Goal: Communication & Community: Answer question/provide support

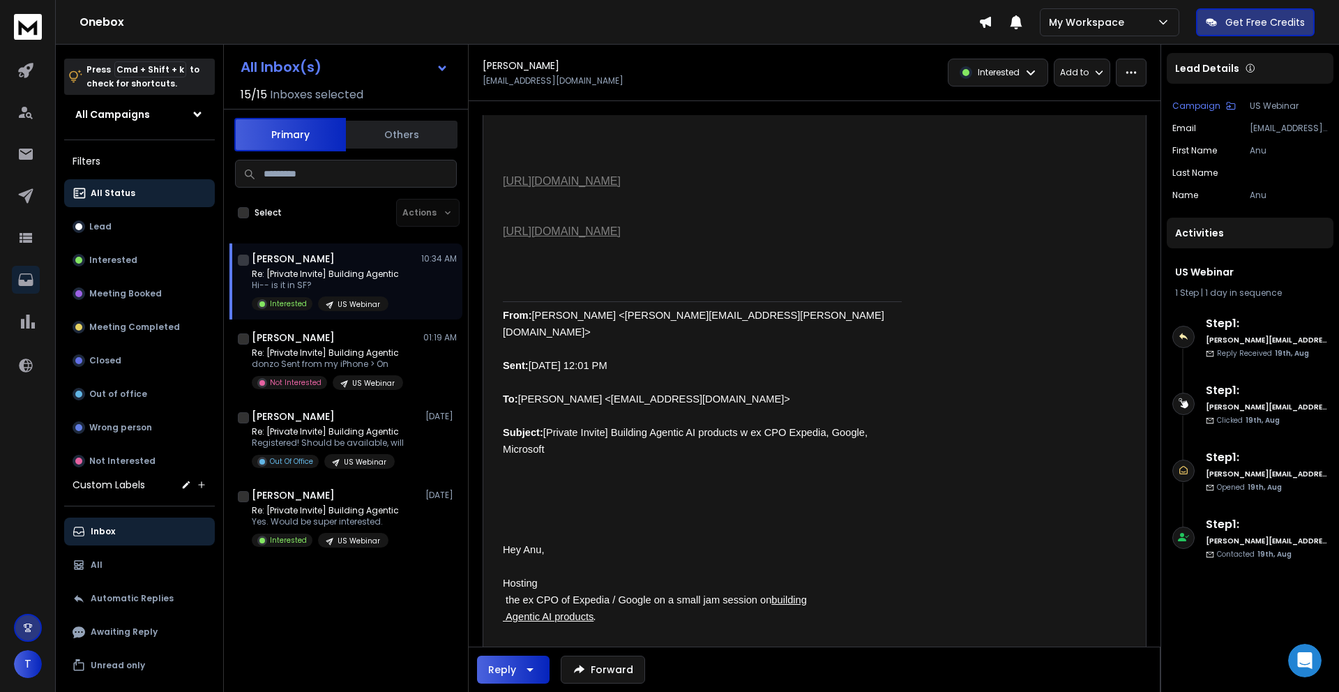
scroll to position [616, 0]
click at [506, 670] on div "Reply" at bounding box center [502, 670] width 28 height 14
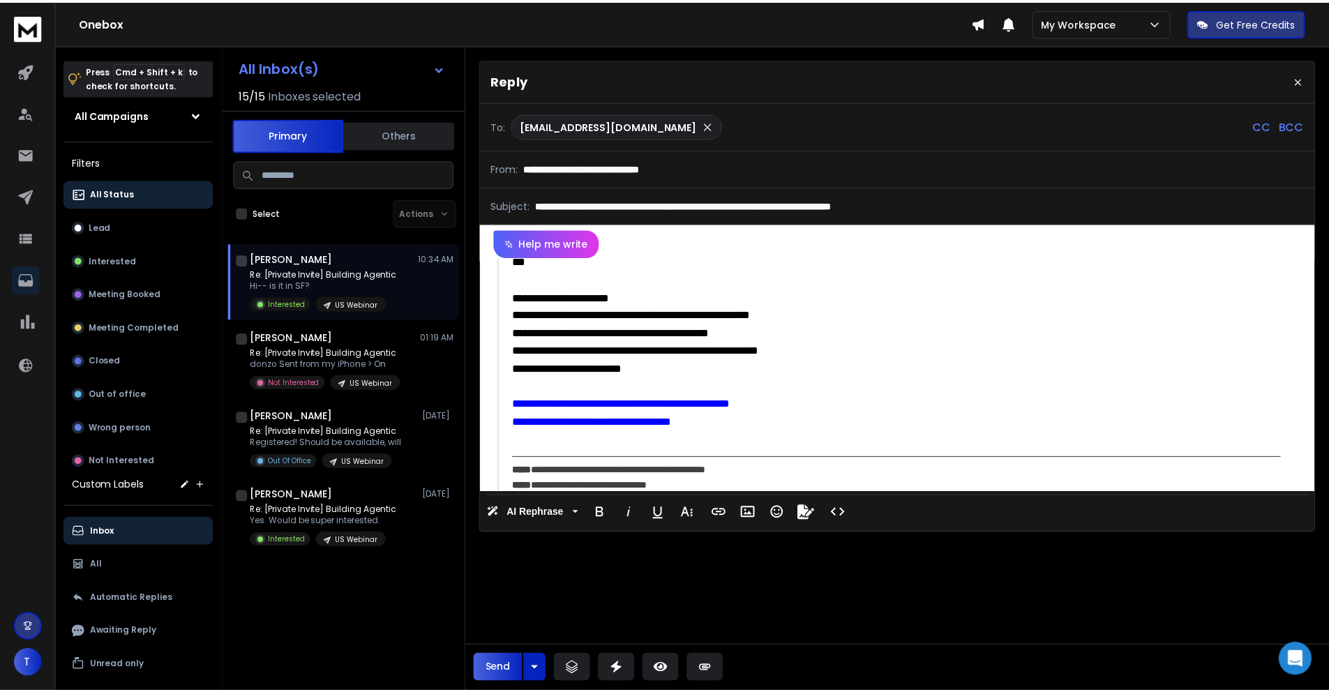
scroll to position [0, 0]
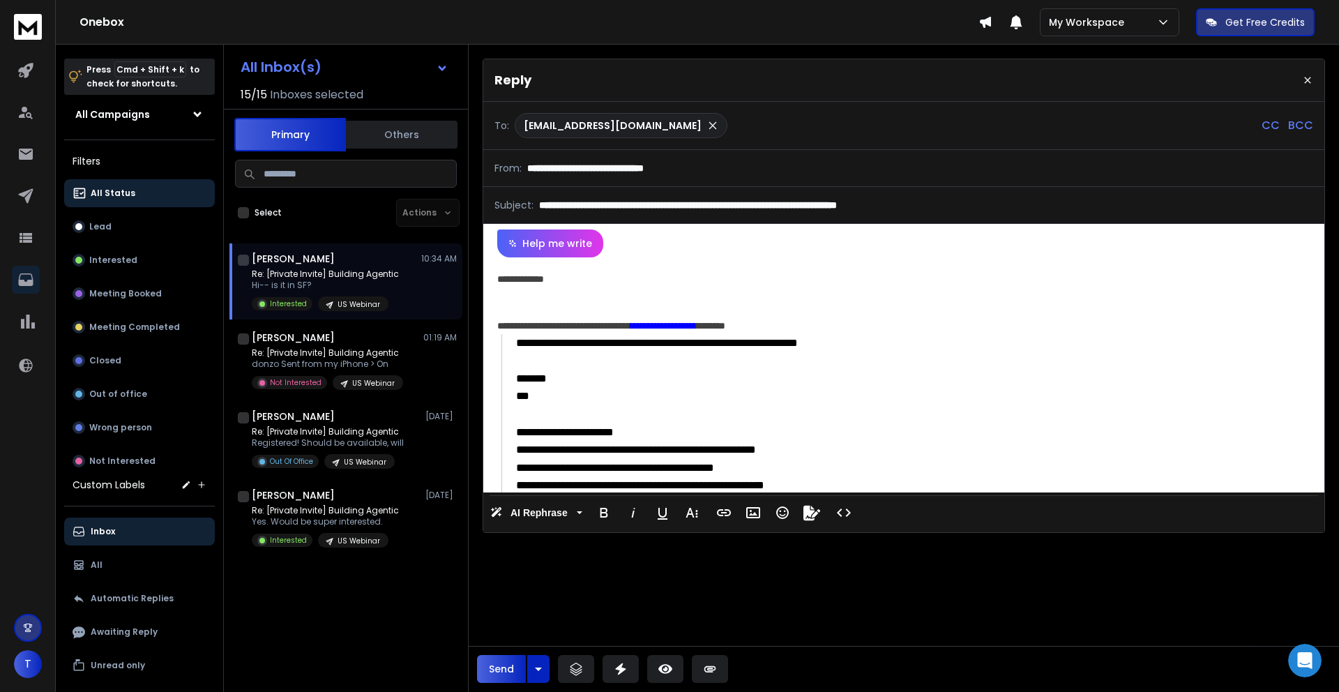
click at [539, 290] on div at bounding box center [901, 294] width 809 height 15
click at [491, 671] on button "Send" at bounding box center [501, 669] width 49 height 28
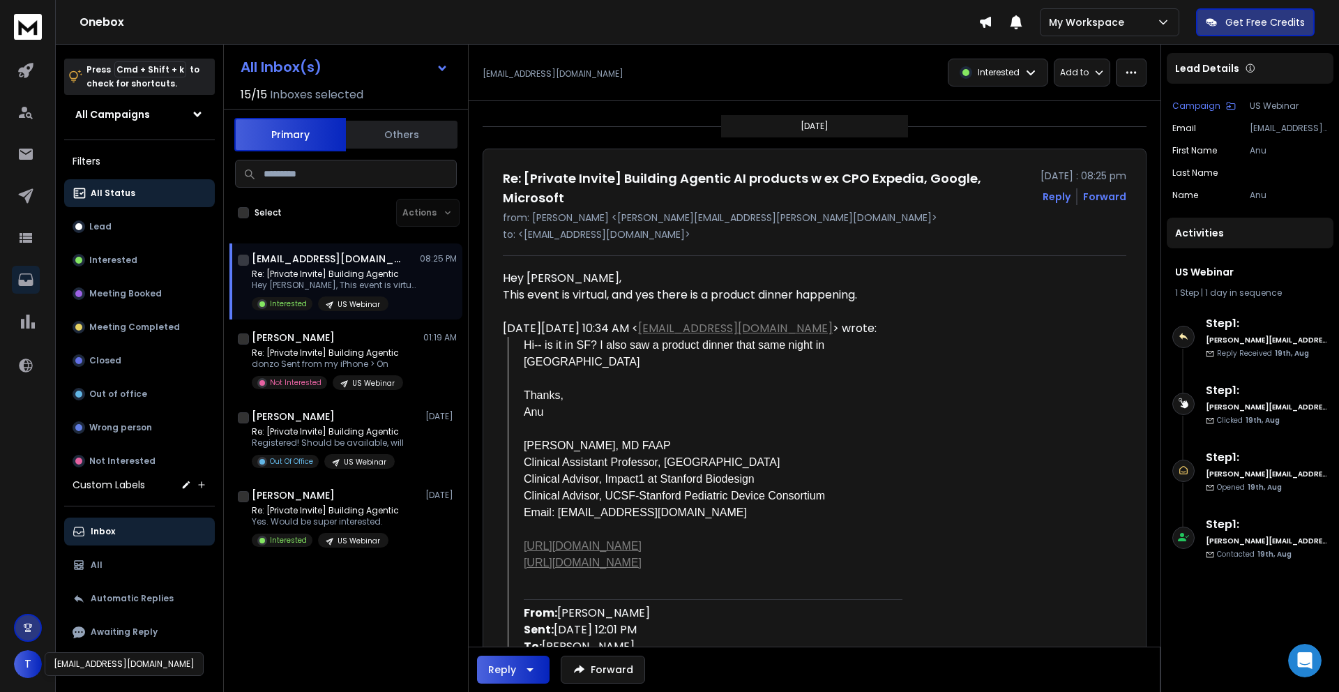
click at [27, 671] on span "T" at bounding box center [28, 664] width 28 height 28
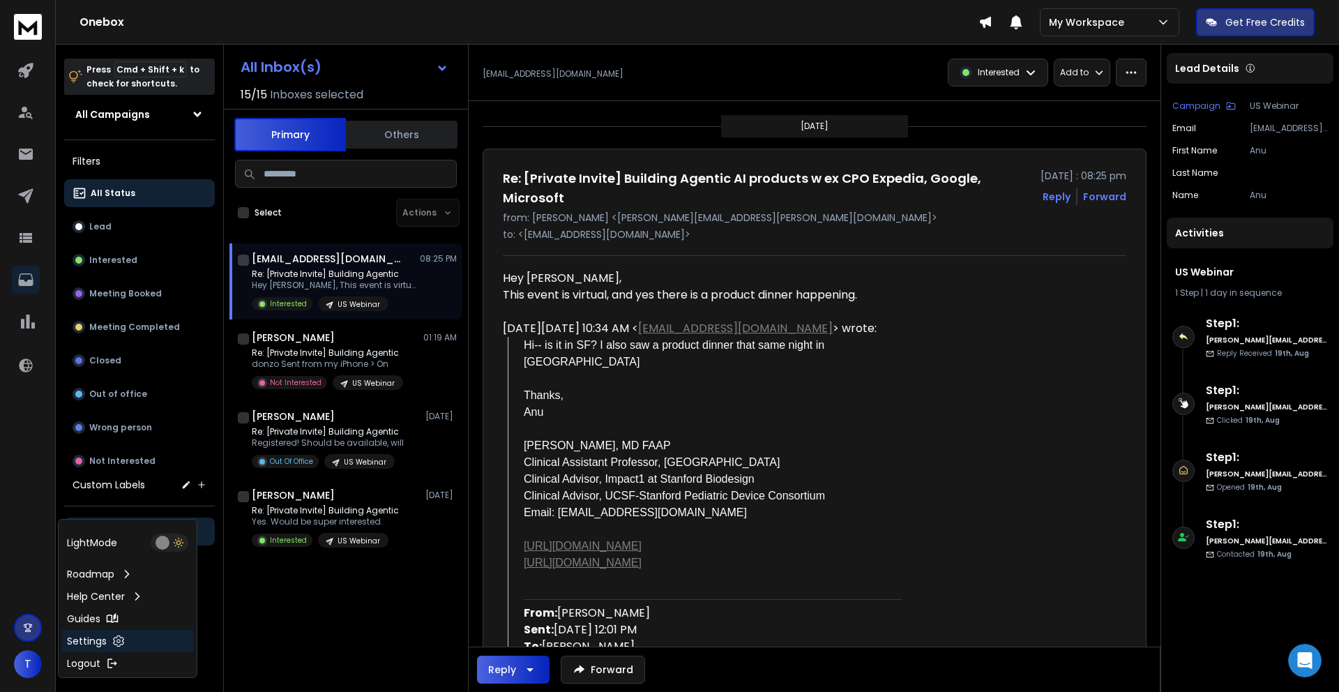
click at [100, 642] on p "Settings" at bounding box center [87, 641] width 40 height 14
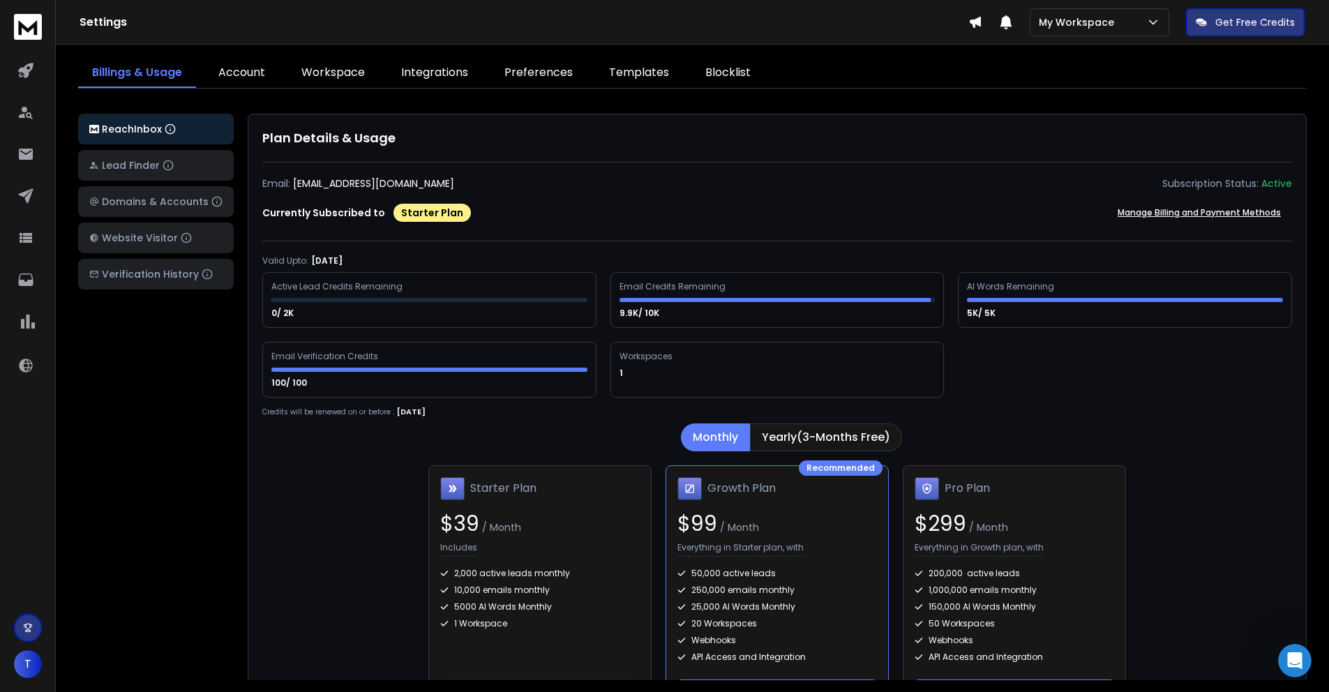
click at [1256, 29] on button "Get Free Credits" at bounding box center [1245, 22] width 119 height 28
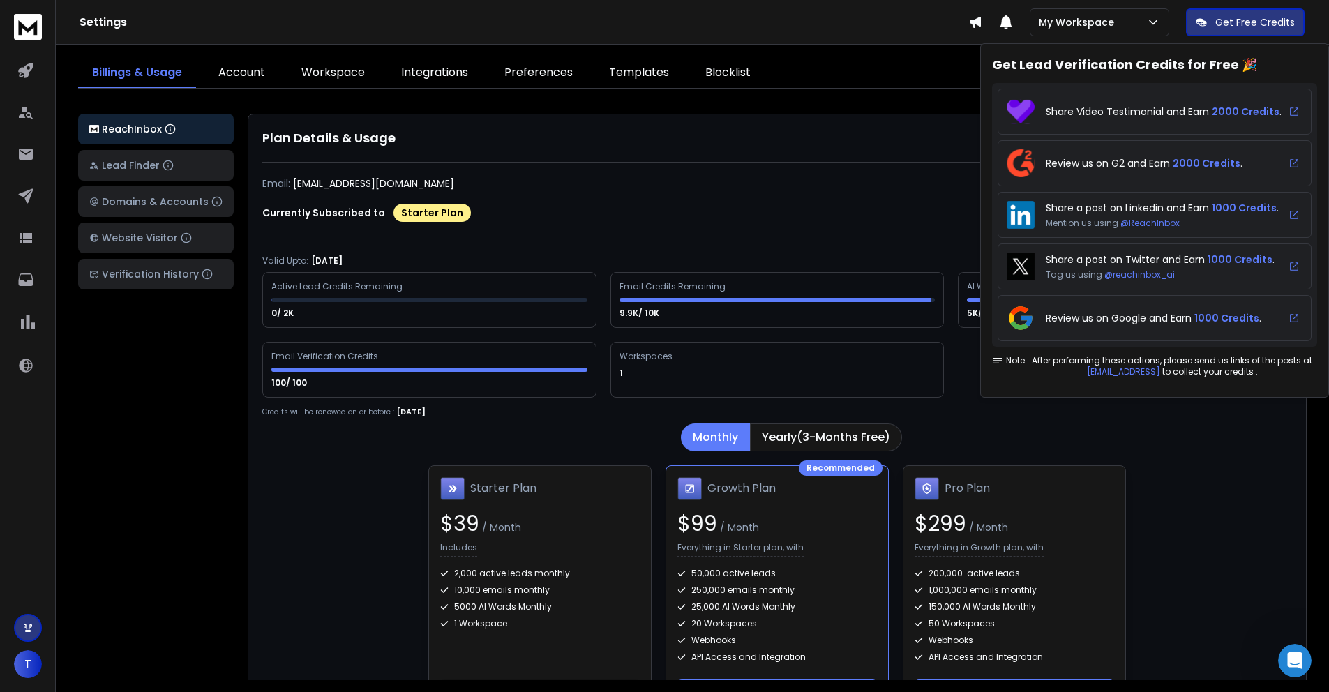
click at [1162, 435] on div "Monthly Yearly(3-Months Free)" at bounding box center [791, 437] width 1030 height 28
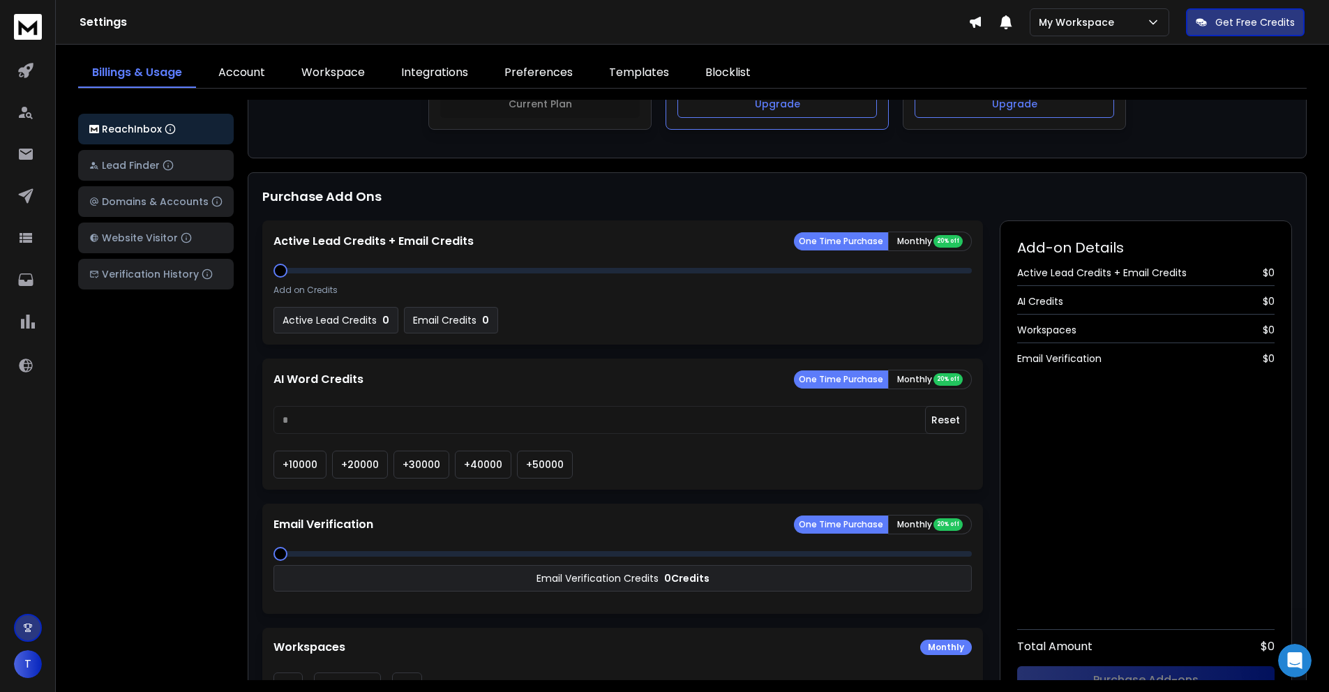
scroll to position [654, 0]
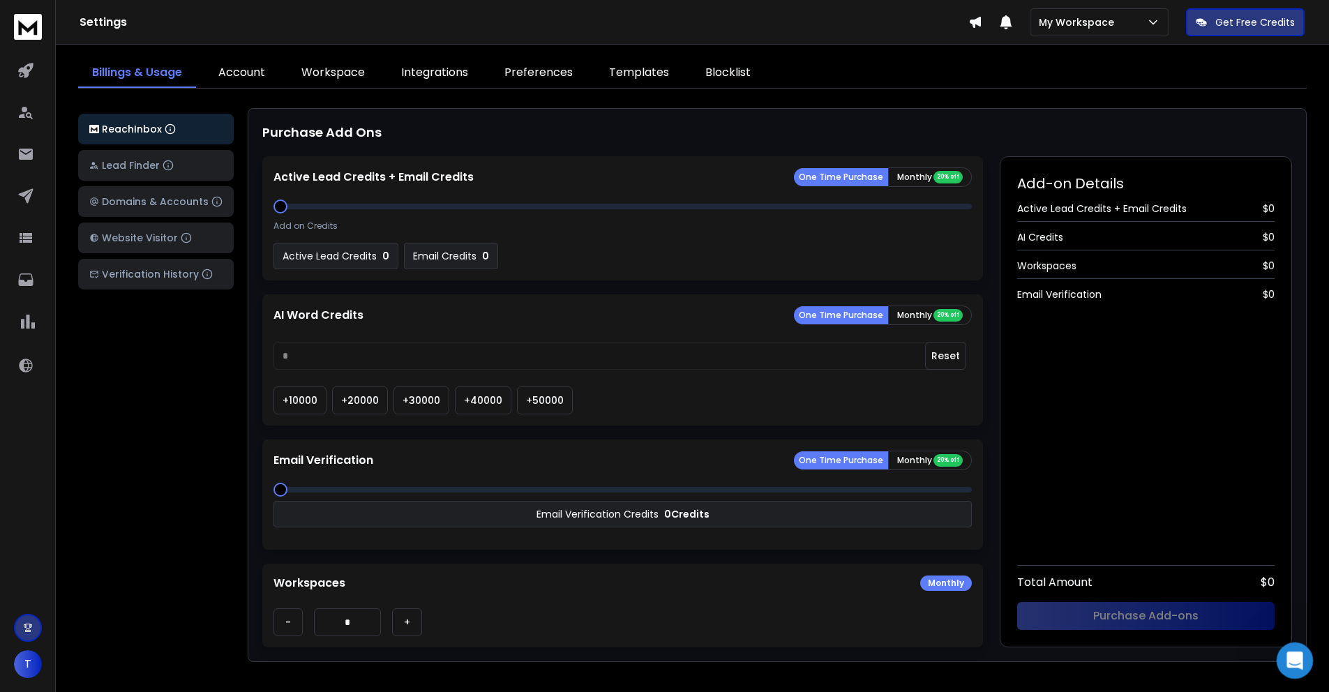
click at [1286, 650] on div "Open Intercom Messenger" at bounding box center [1293, 659] width 46 height 46
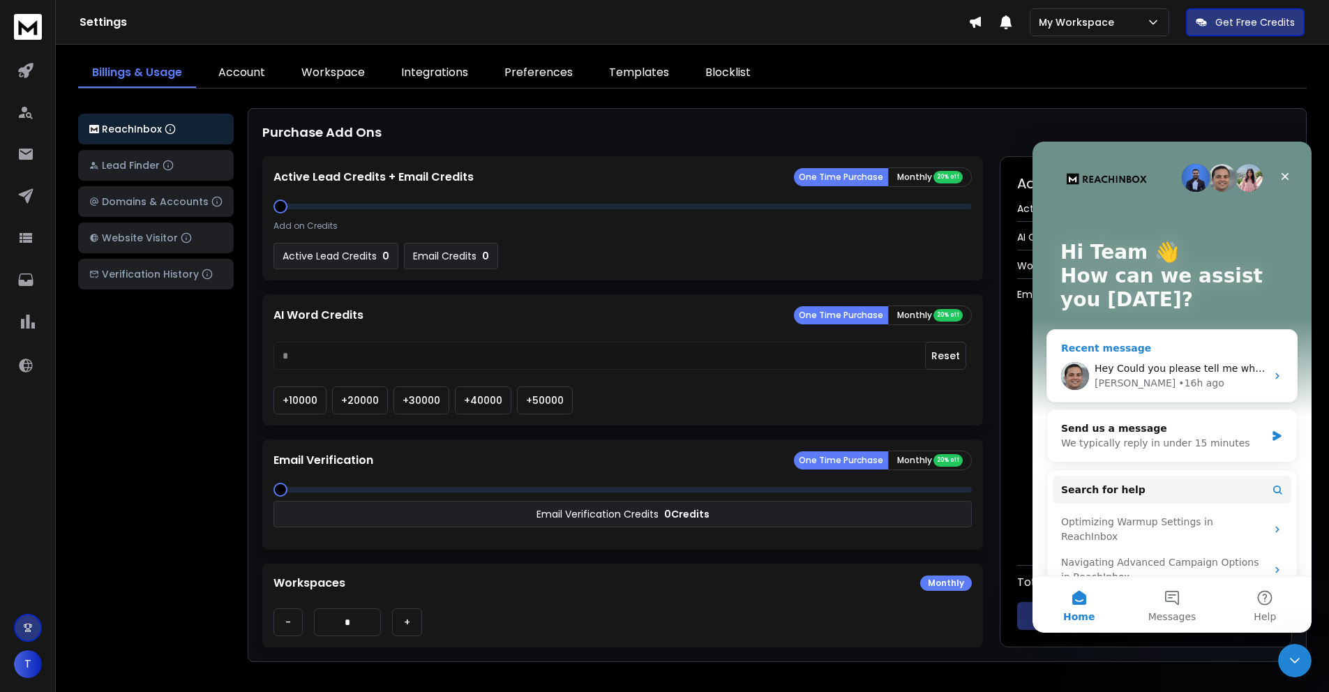
click at [1136, 363] on span "Hey Could you please tell me what issue you are facing?" at bounding box center [1233, 368] width 277 height 11
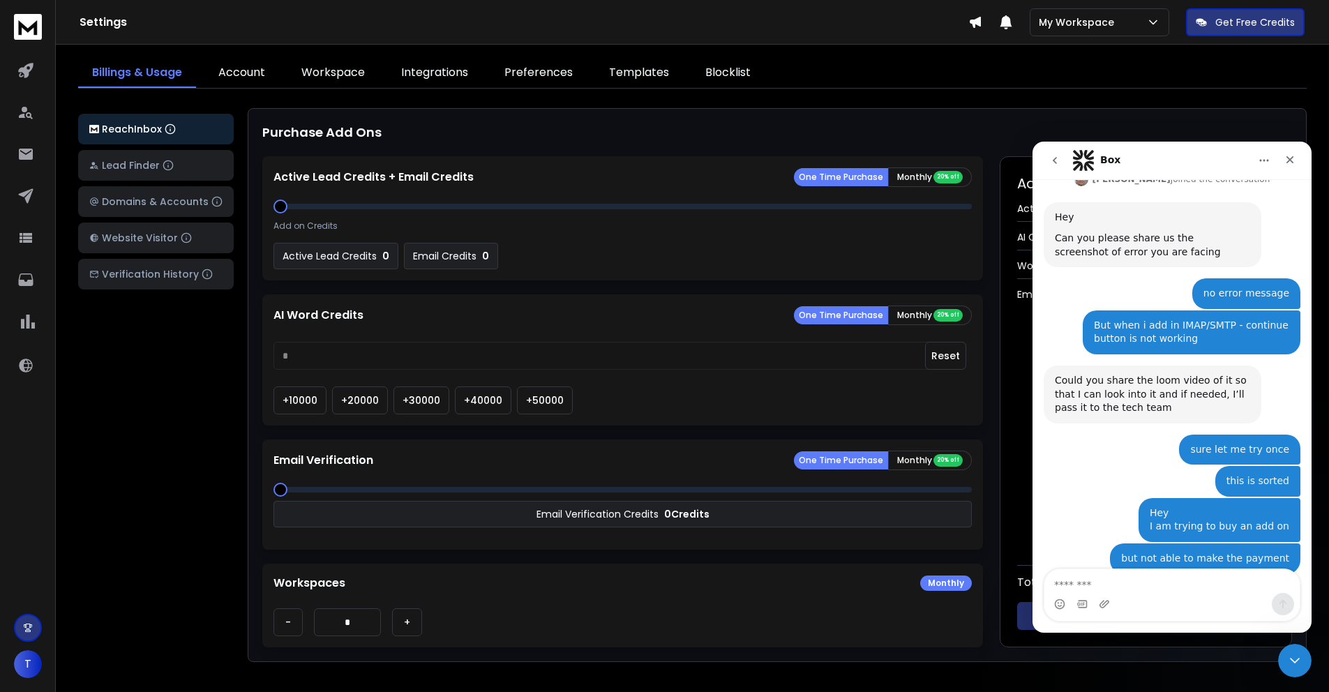
scroll to position [338, 0]
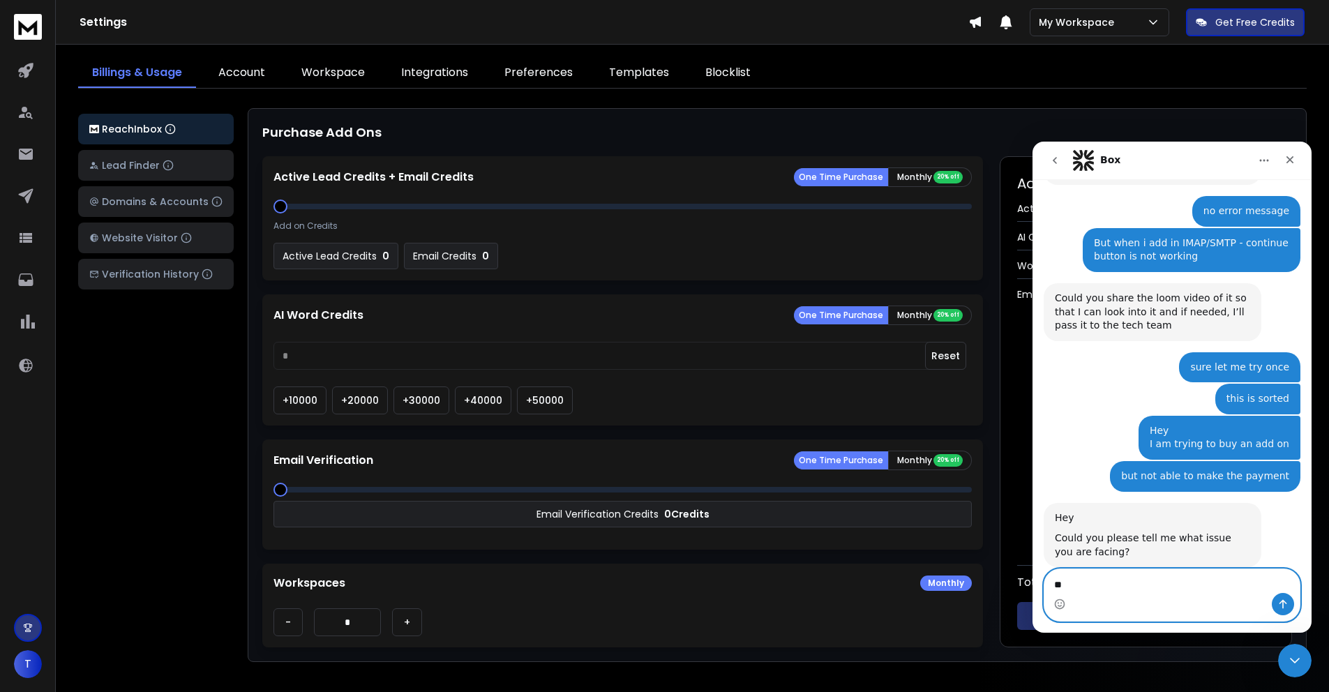
type textarea "*"
paste textarea "*"
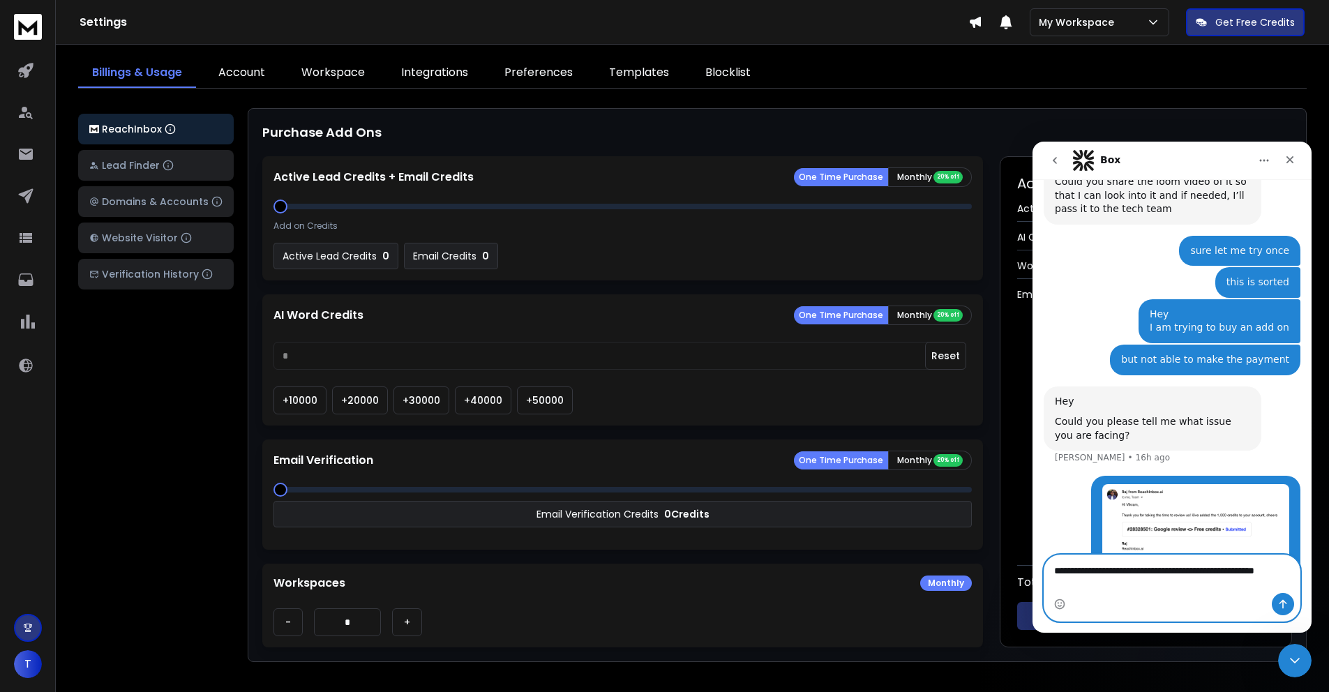
scroll to position [468, 0]
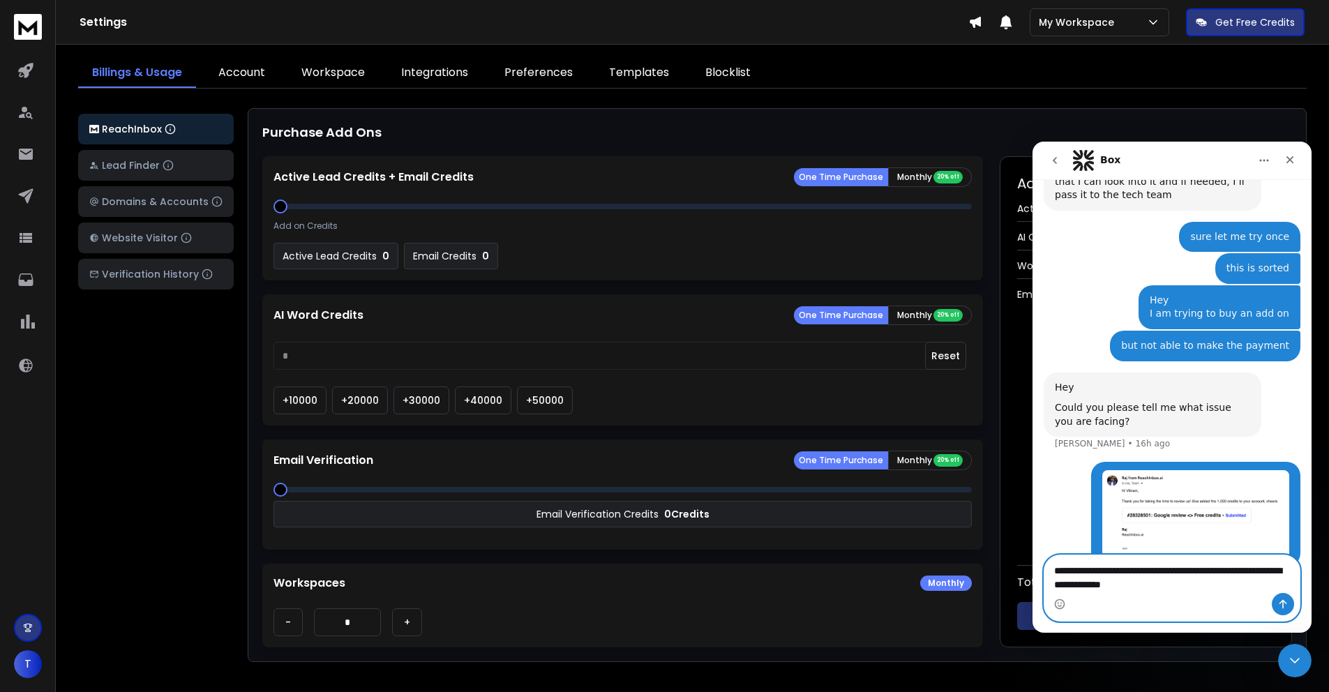
type textarea "**********"
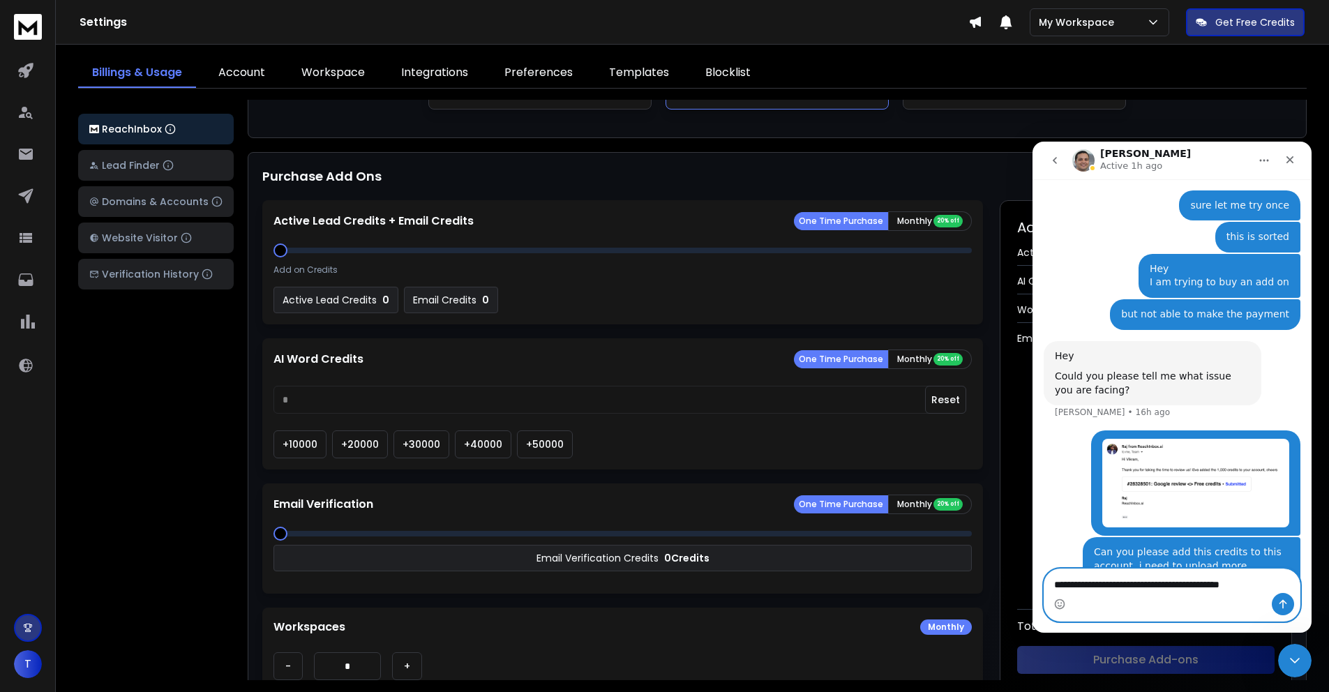
scroll to position [611, 0]
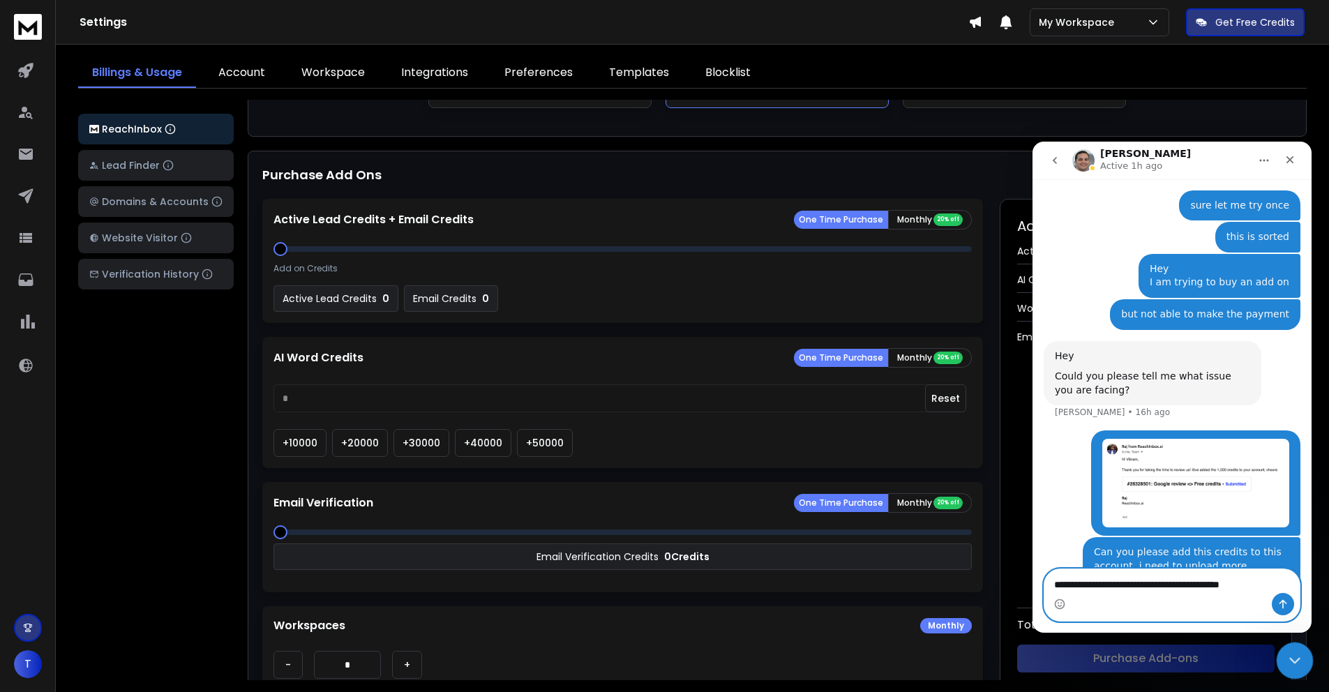
type textarea "**********"
click at [1288, 651] on icon "Close Intercom Messenger" at bounding box center [1292, 658] width 17 height 17
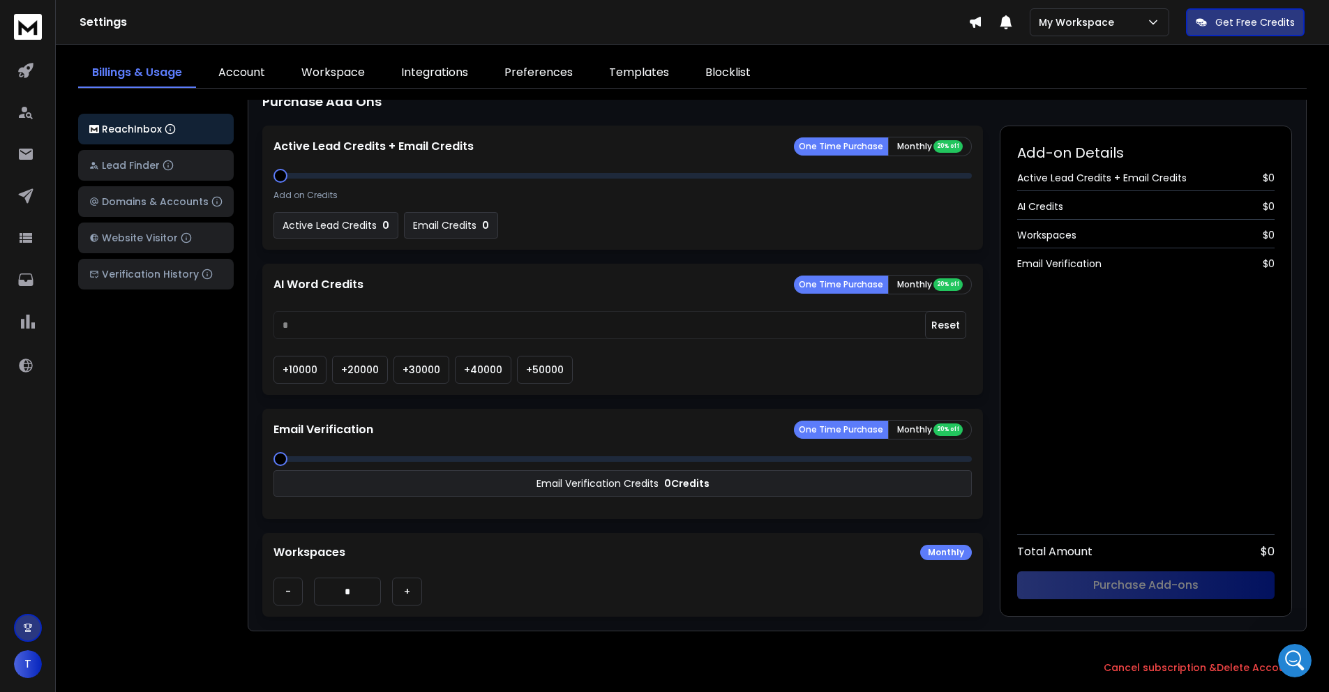
scroll to position [686, 0]
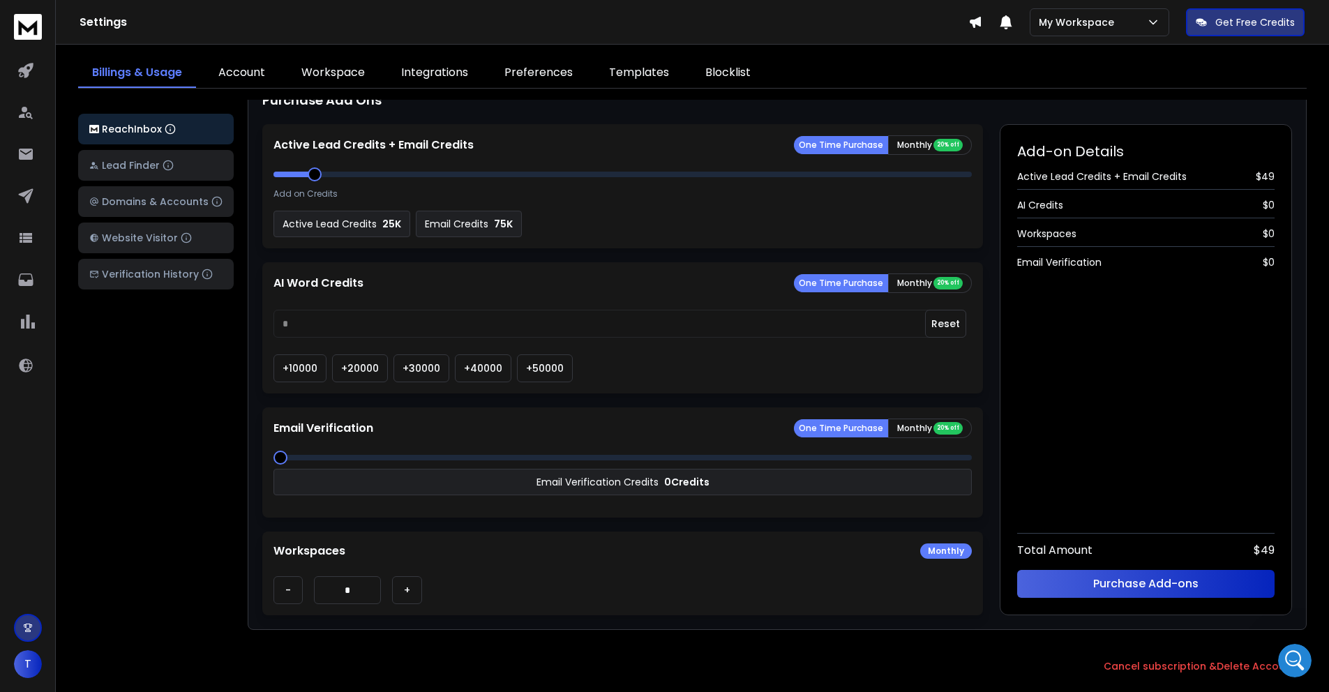
click at [308, 174] on span at bounding box center [315, 174] width 14 height 14
click at [1300, 659] on icon "Open Intercom Messenger" at bounding box center [1293, 658] width 23 height 23
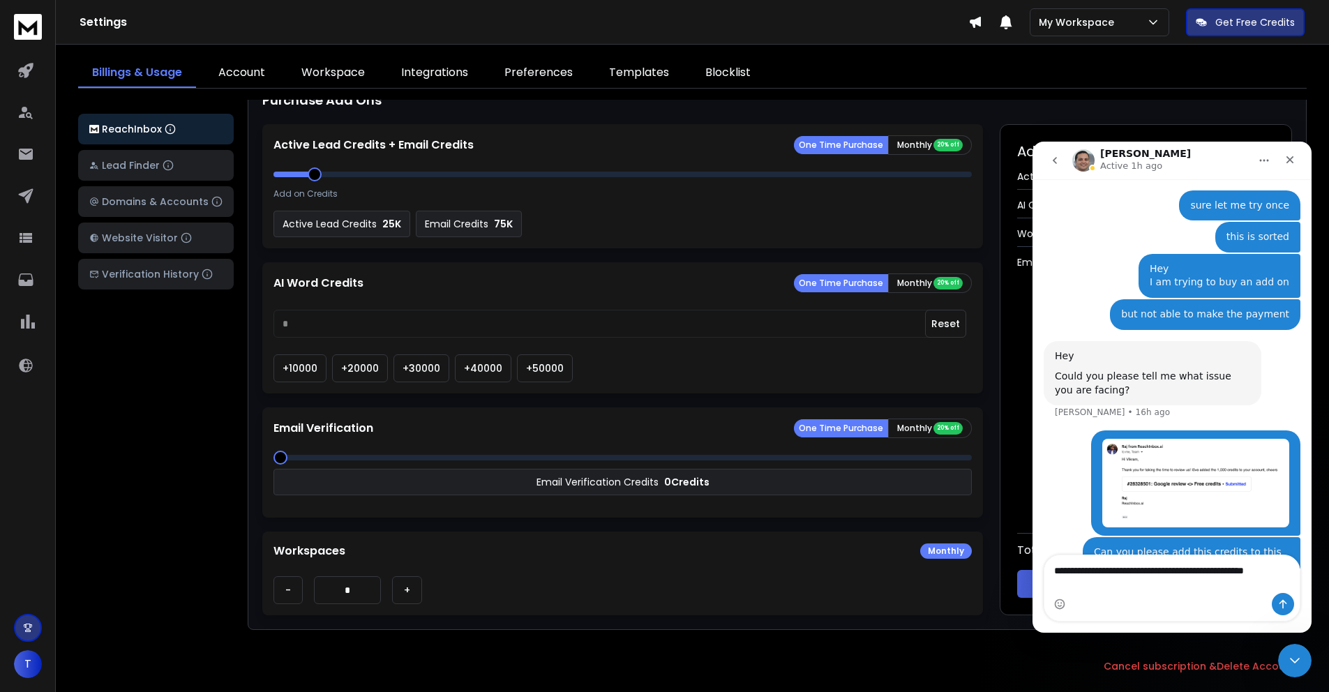
scroll to position [513, 0]
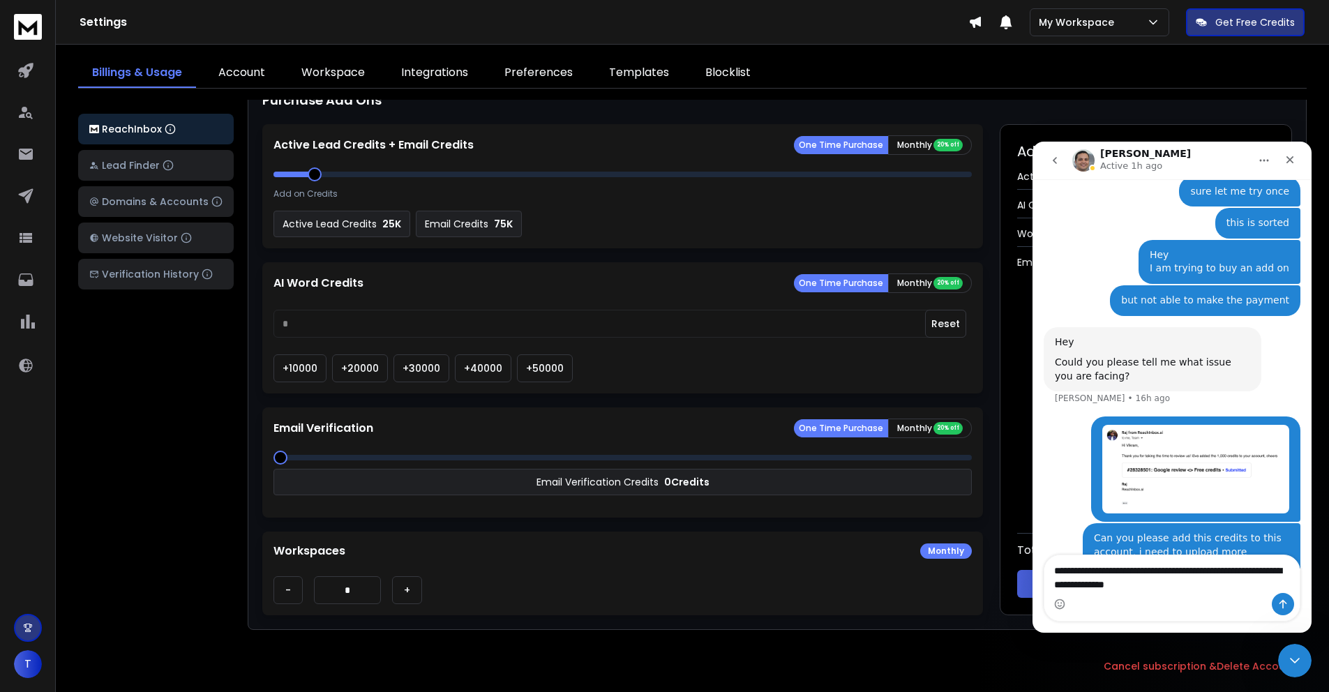
type textarea "**********"
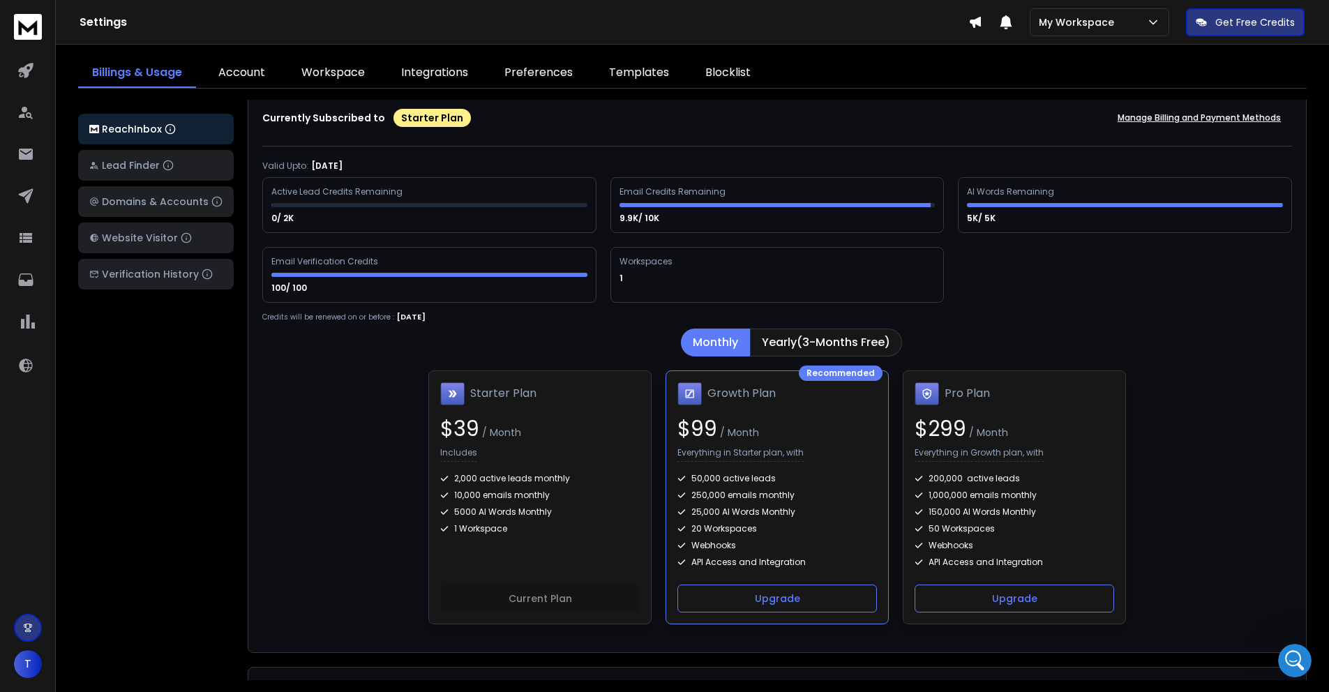
scroll to position [0, 0]
